Goal: Communication & Community: Answer question/provide support

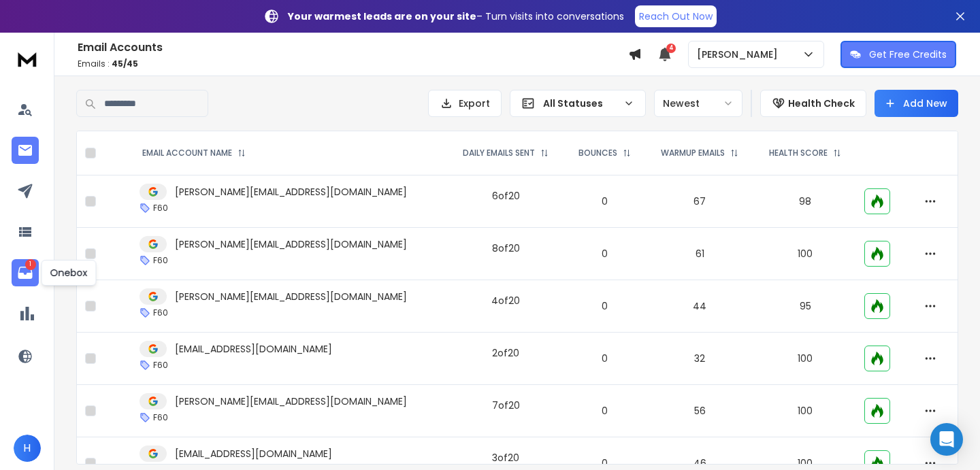
drag, startPoint x: 0, startPoint y: 0, endPoint x: 34, endPoint y: 280, distance: 282.4
click at [34, 280] on link "1" at bounding box center [25, 272] width 27 height 27
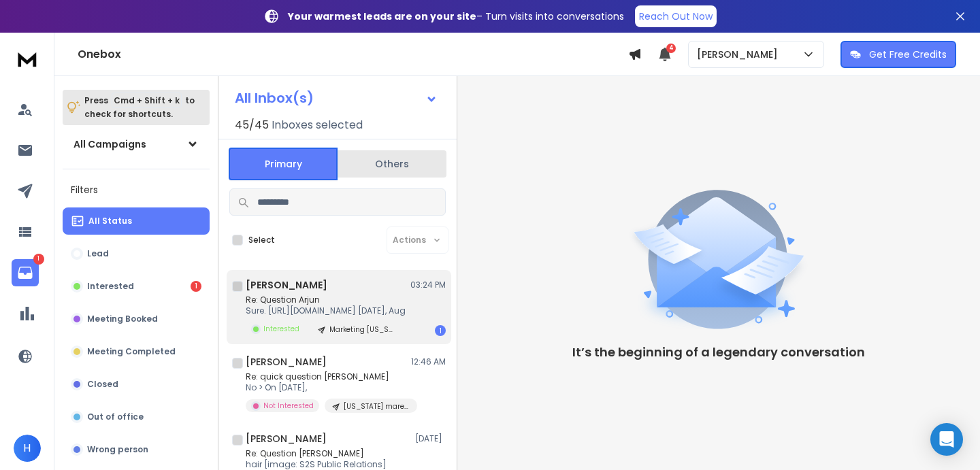
click at [301, 296] on p "Re: Question Arjun" at bounding box center [326, 300] width 160 height 11
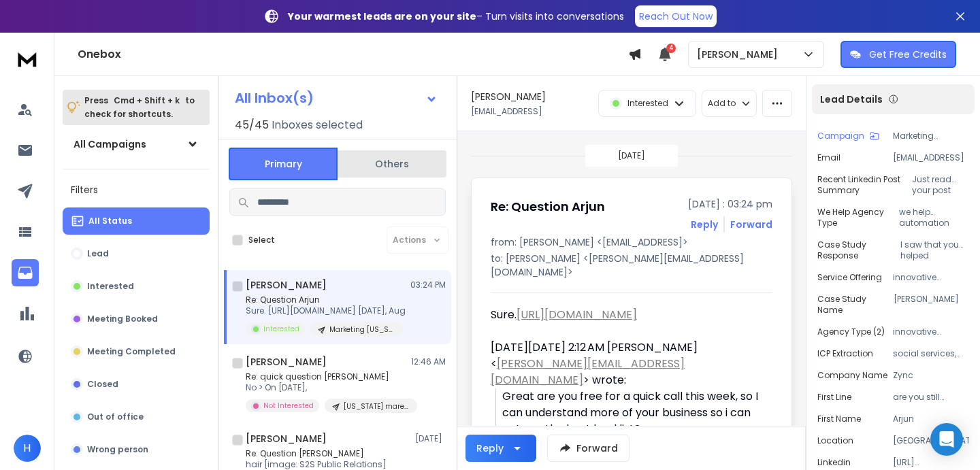
drag, startPoint x: 518, startPoint y: 299, endPoint x: 721, endPoint y: 299, distance: 203.5
click at [721, 307] on div "Sure. [URL][DOMAIN_NAME]" at bounding box center [626, 315] width 271 height 16
click at [637, 307] on link "[URL][DOMAIN_NAME]" at bounding box center [576, 315] width 120 height 16
click at [492, 452] on div "Reply" at bounding box center [489, 449] width 27 height 14
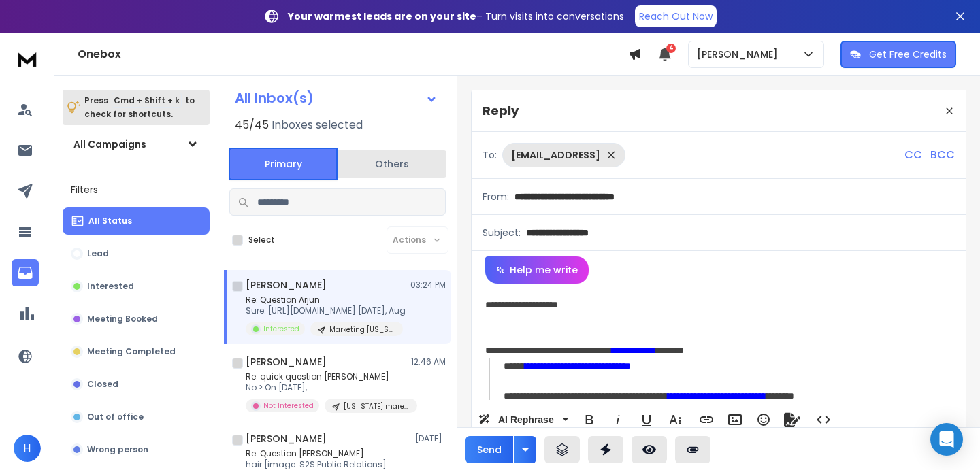
click at [487, 450] on button "Send" at bounding box center [489, 449] width 48 height 27
